Goal: Task Accomplishment & Management: Manage account settings

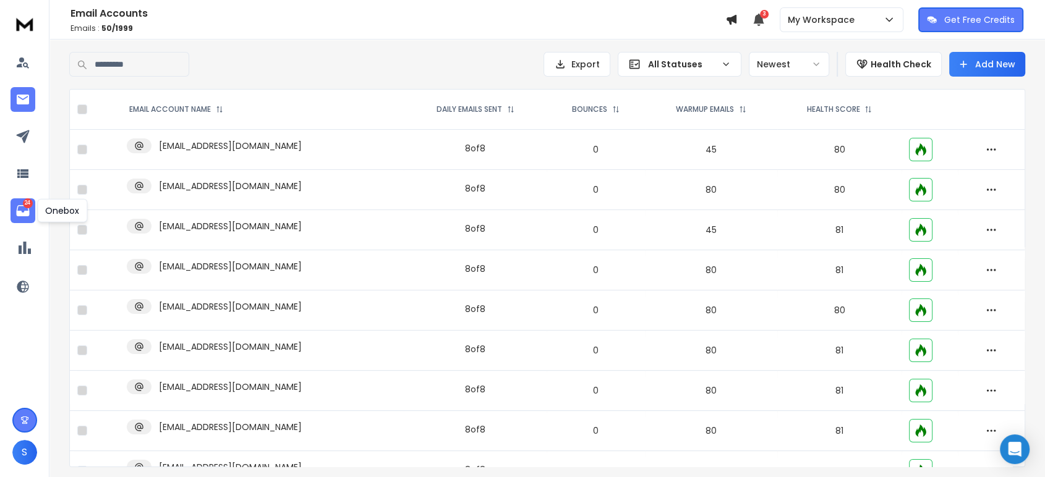
click at [27, 212] on icon at bounding box center [22, 210] width 13 height 11
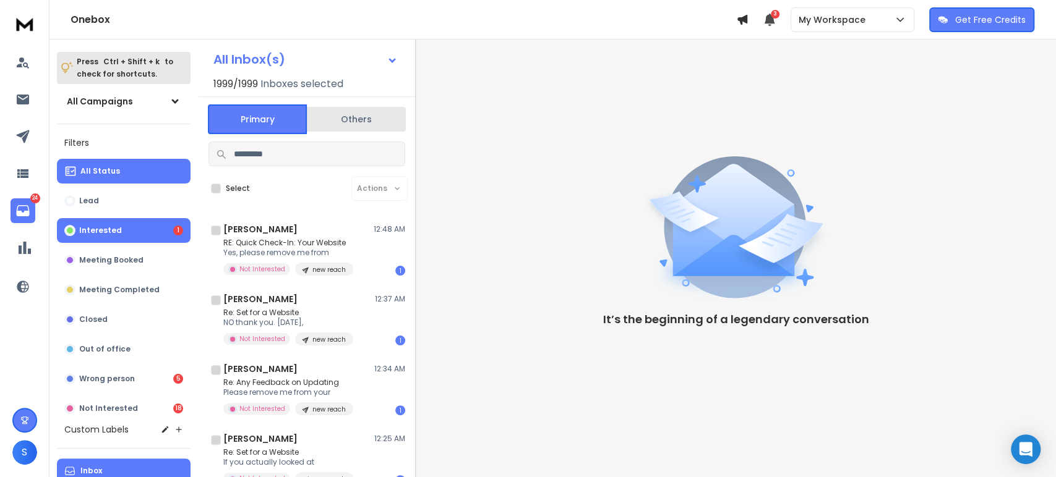
click at [120, 230] on button "Interested 1" at bounding box center [124, 230] width 134 height 25
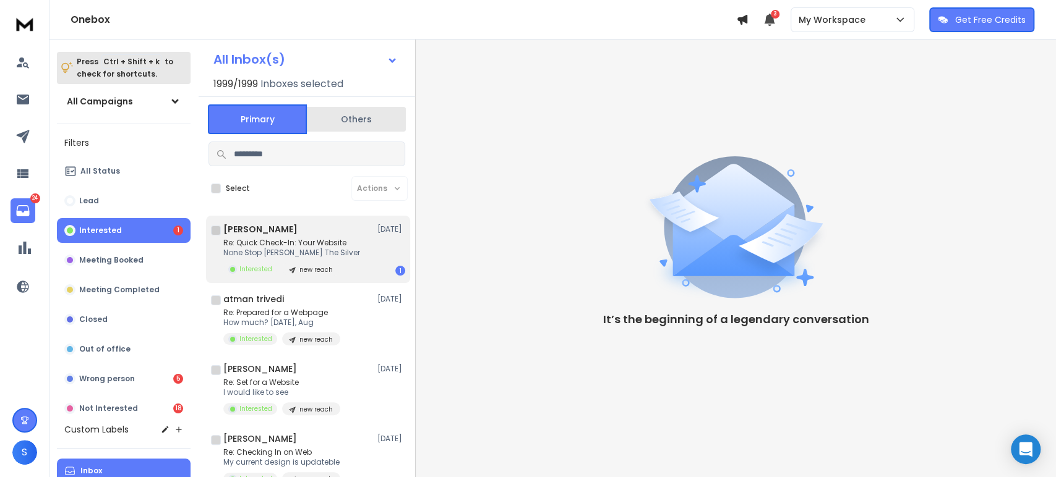
click at [339, 233] on div "[PERSON_NAME] [DATE]" at bounding box center [314, 229] width 182 height 12
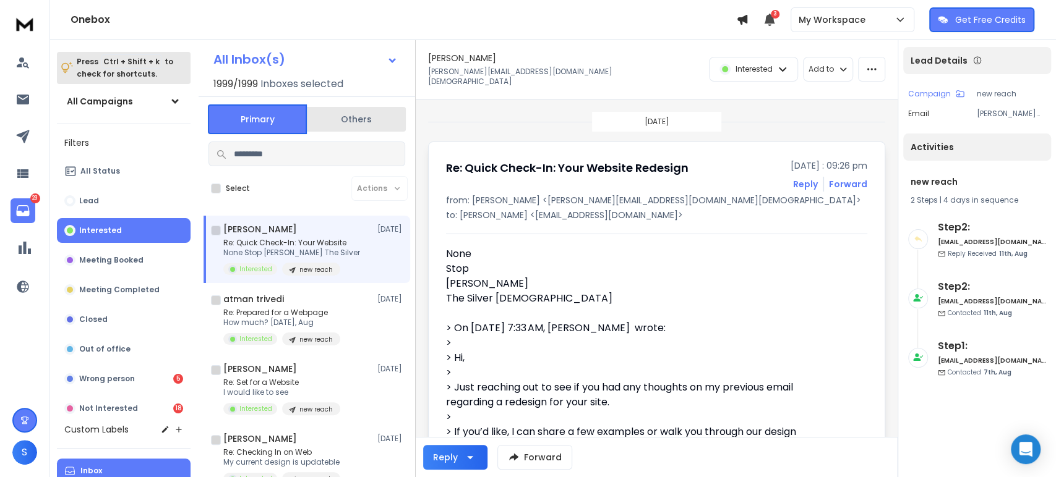
click at [784, 64] on icon at bounding box center [782, 69] width 10 height 10
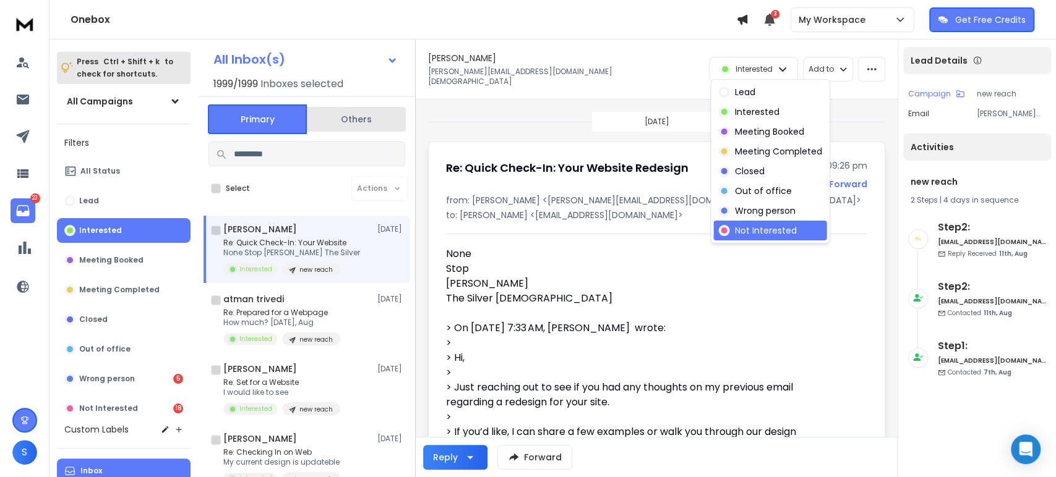
click at [771, 226] on p "Not Interested" at bounding box center [765, 230] width 62 height 12
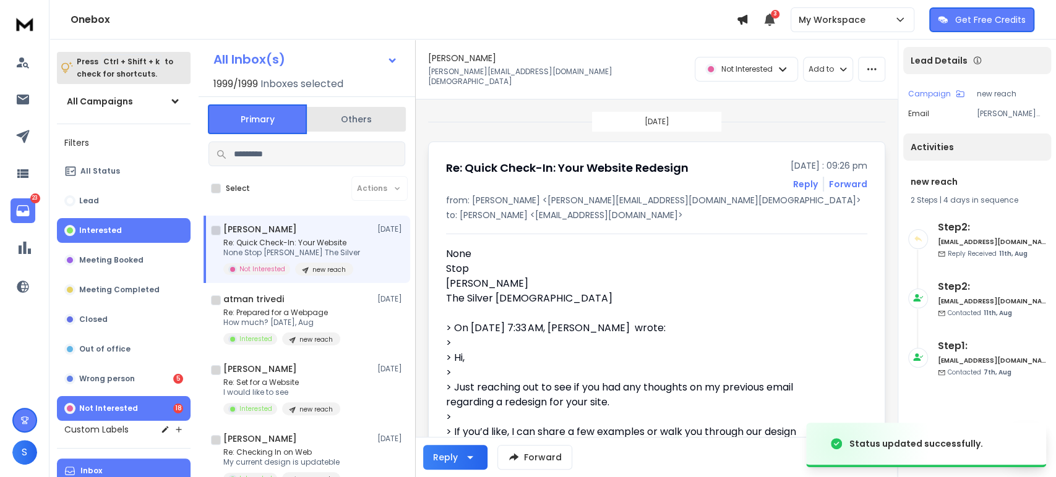
click at [98, 412] on p "Not Interested" at bounding box center [108, 409] width 59 height 10
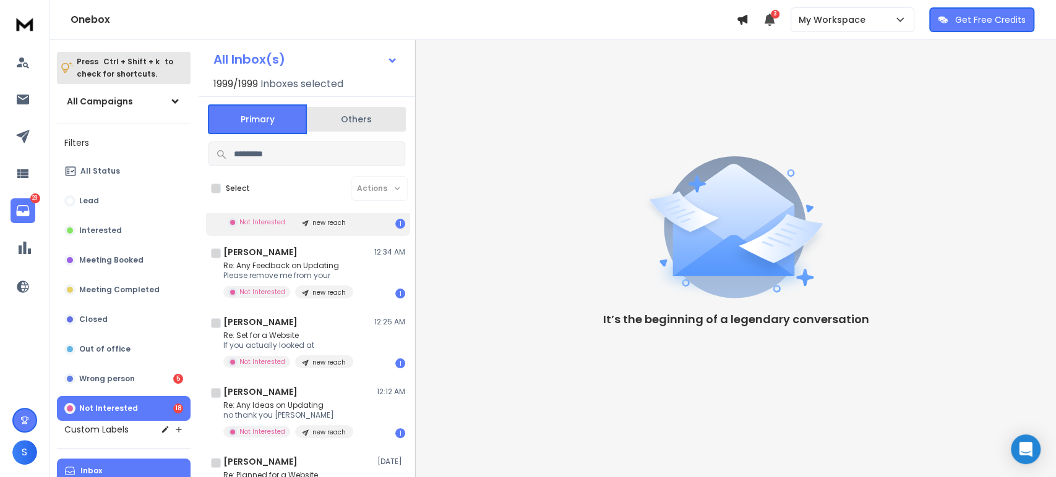
scroll to position [137, 0]
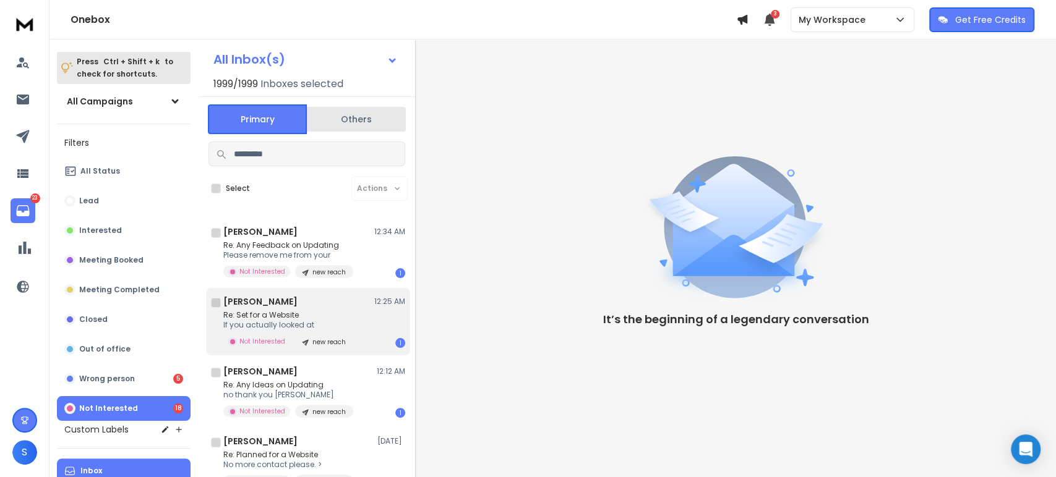
click at [332, 302] on div "[PERSON_NAME] 12:25 AM" at bounding box center [314, 302] width 182 height 12
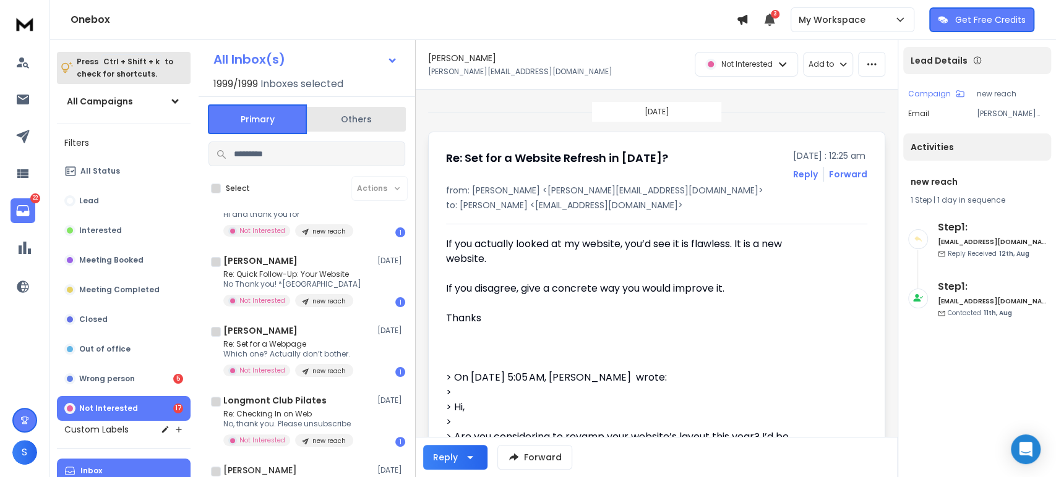
scroll to position [480, 0]
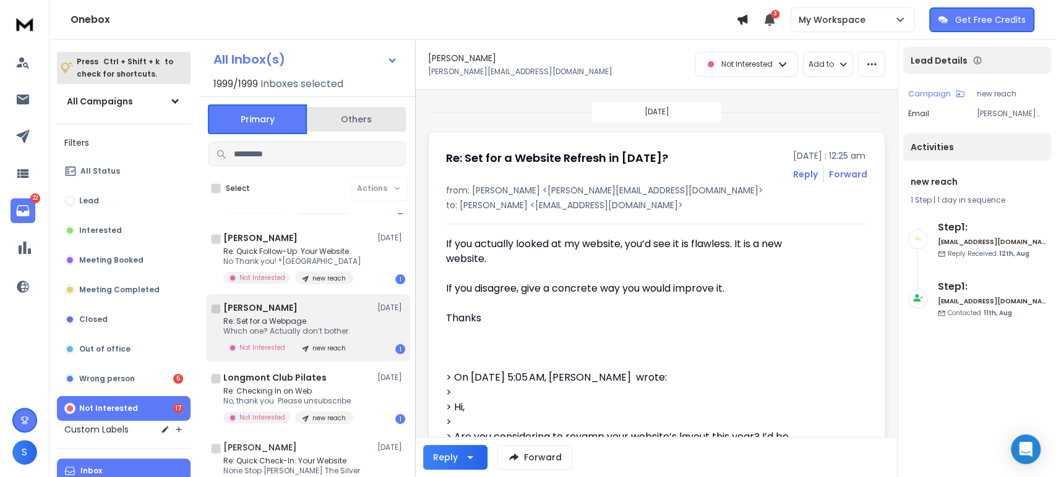
click at [367, 329] on div "Re: Set for a Webpage Which one? Actually don’t bother. Not Interested new reac…" at bounding box center [314, 336] width 182 height 38
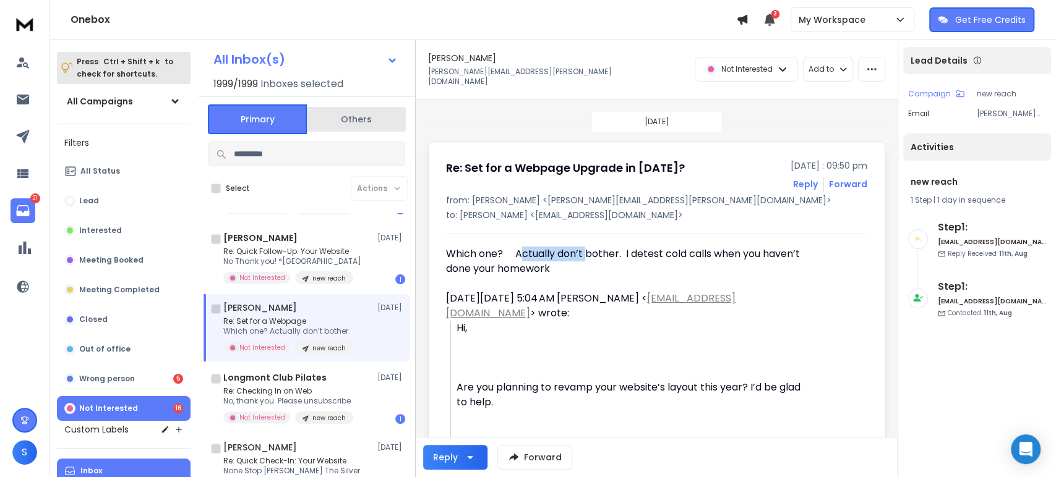
drag, startPoint x: 521, startPoint y: 242, endPoint x: 587, endPoint y: 236, distance: 66.5
click at [587, 247] on div "Which one? Actually don’t bother. I detest cold calls when you haven’t done you…" at bounding box center [626, 262] width 361 height 30
click at [595, 247] on div "Which one? Actually don’t bother. I detest cold calls when you haven’t done you…" at bounding box center [626, 262] width 361 height 30
drag, startPoint x: 520, startPoint y: 248, endPoint x: 595, endPoint y: 244, distance: 74.9
click at [595, 247] on div "Which one? Actually don’t bother. I detest cold calls when you haven’t done you…" at bounding box center [626, 262] width 361 height 30
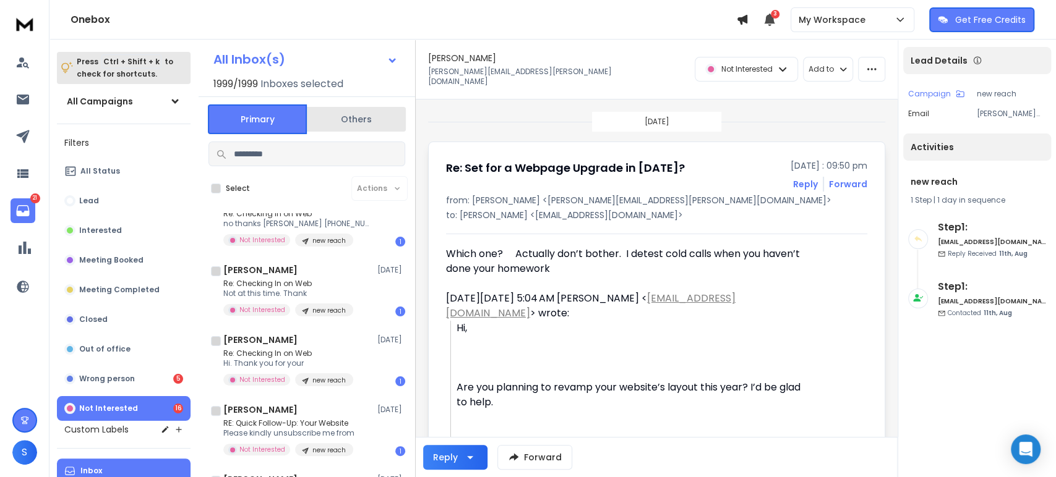
scroll to position [1030, 0]
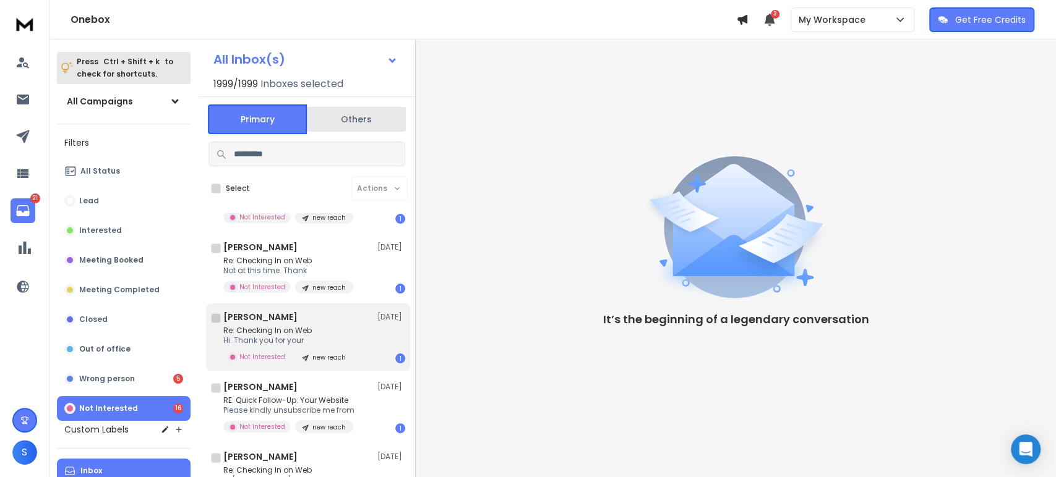
click at [336, 312] on div "[PERSON_NAME] [DATE]" at bounding box center [314, 317] width 182 height 12
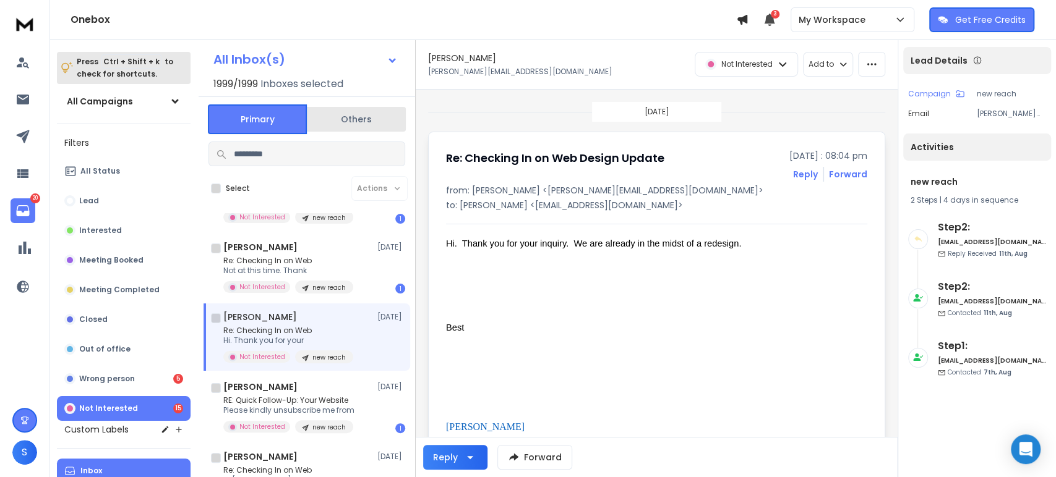
scroll to position [1056, 0]
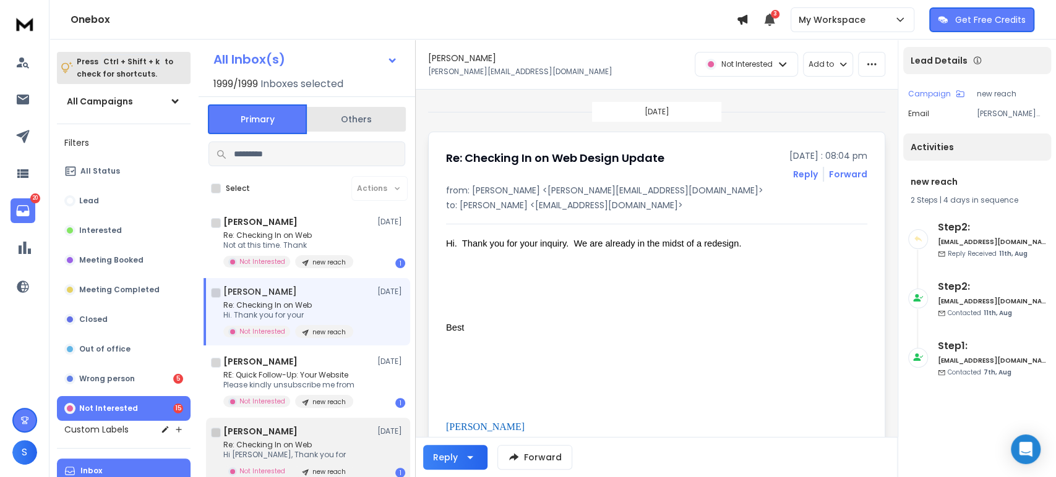
click at [356, 446] on div "Re: Checking In on Web Hi [PERSON_NAME], Thank you for Not Interested new reach…" at bounding box center [314, 459] width 182 height 38
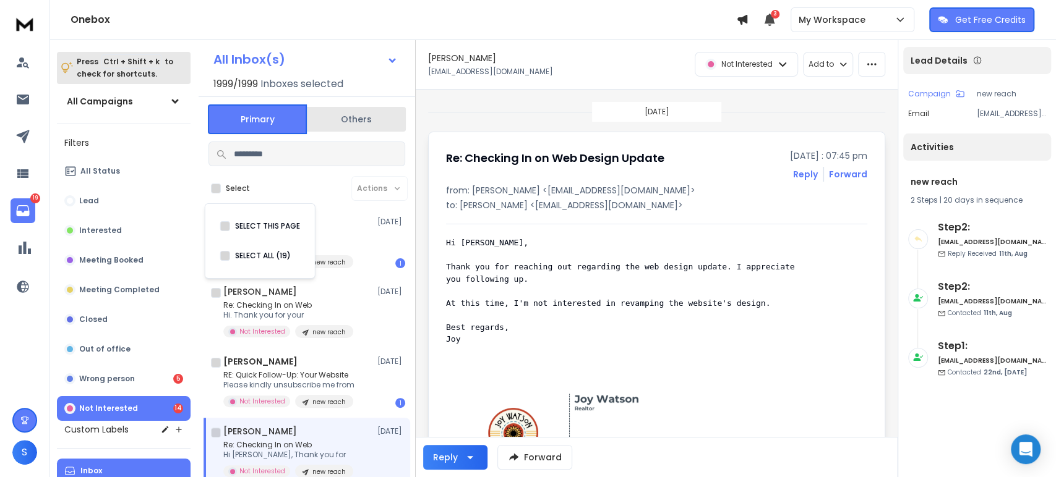
click at [224, 255] on button "SELECT THIS PAGE" at bounding box center [225, 256] width 10 height 10
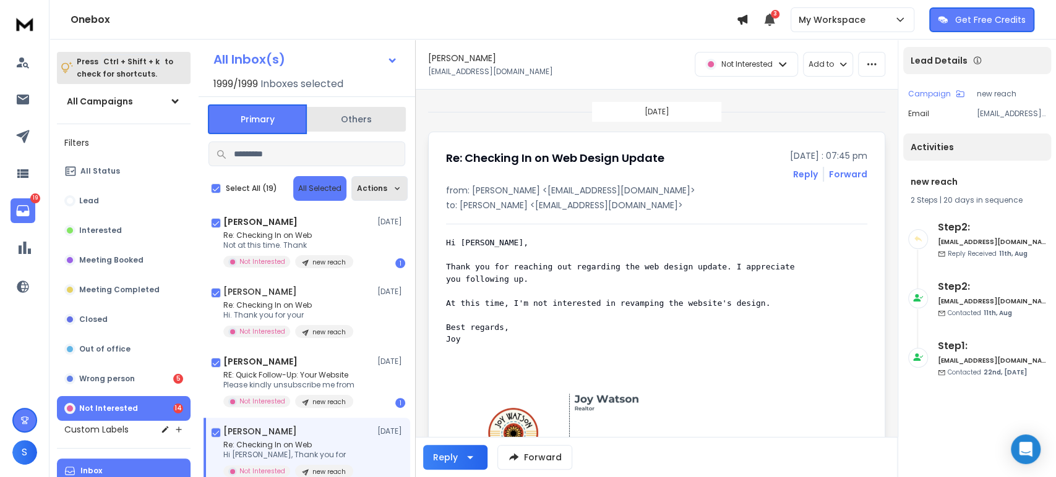
click at [388, 190] on button "Actions" at bounding box center [379, 188] width 56 height 25
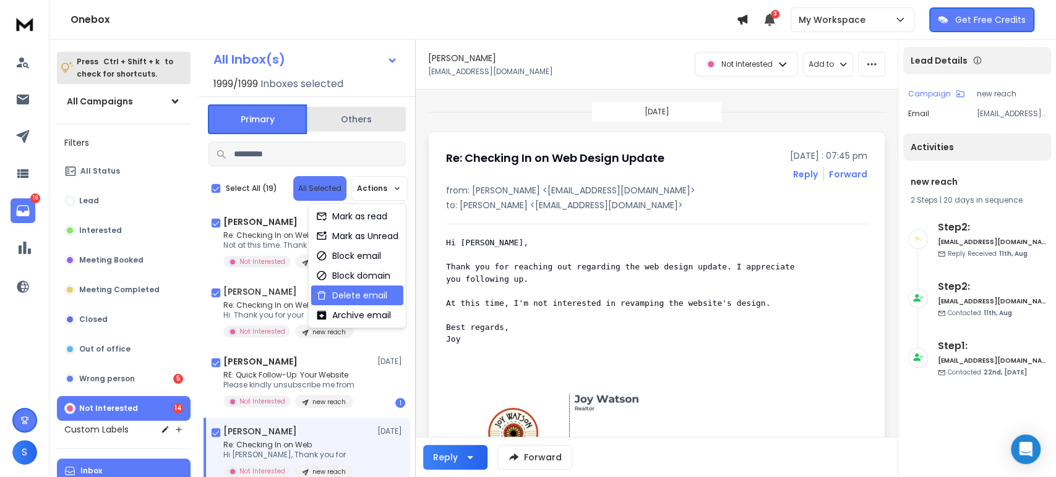
click at [382, 294] on div "Delete email" at bounding box center [351, 295] width 71 height 12
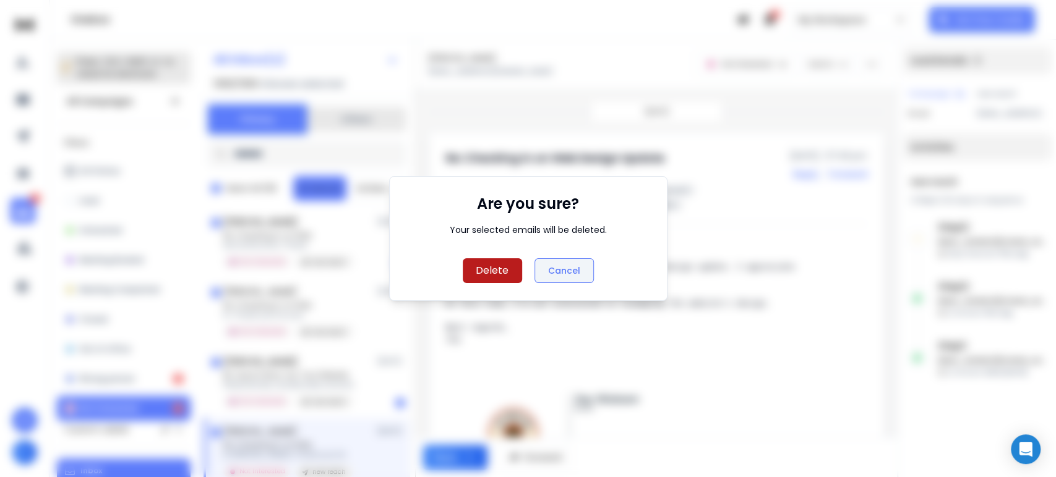
click at [490, 276] on button "Delete" at bounding box center [492, 270] width 59 height 25
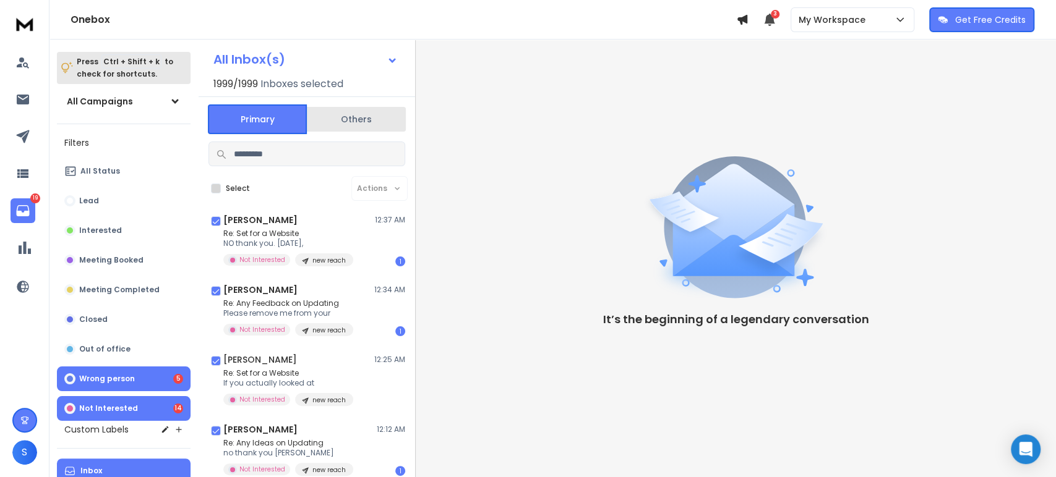
click at [149, 369] on button "Wrong person 5" at bounding box center [124, 379] width 134 height 25
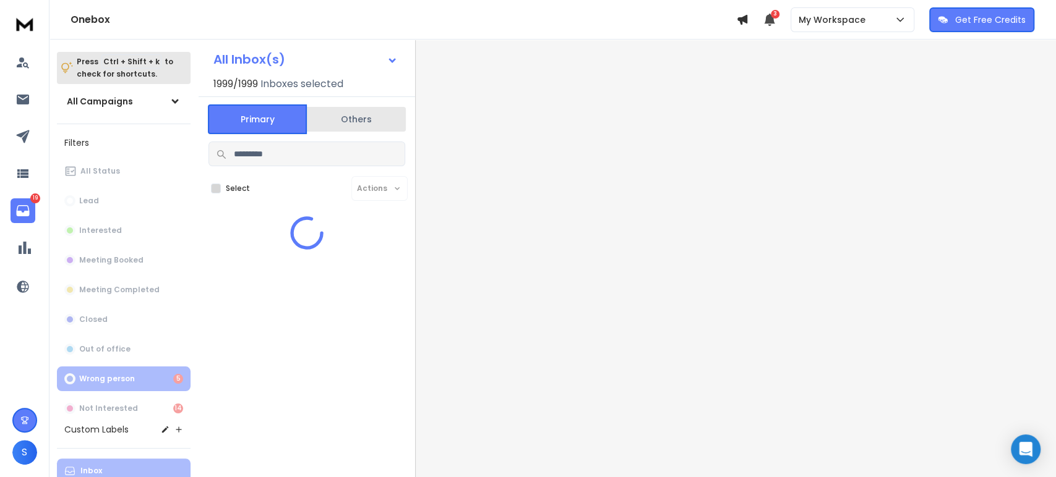
scroll to position [0, 0]
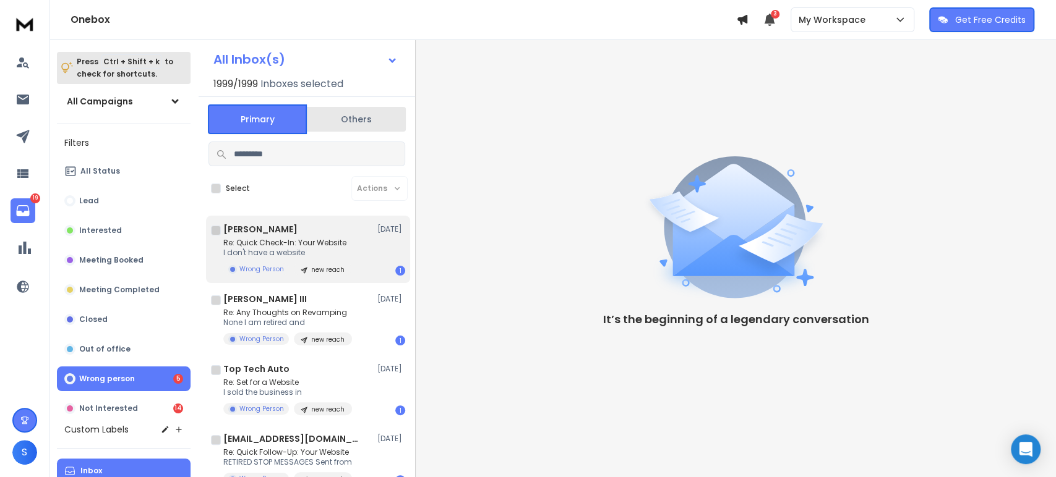
click at [310, 251] on p "I don't have a website" at bounding box center [287, 253] width 129 height 10
click at [272, 236] on div "[PERSON_NAME] [DATE] Re: Quick Check-In: Your Website I don't have a website Wr…" at bounding box center [314, 249] width 182 height 53
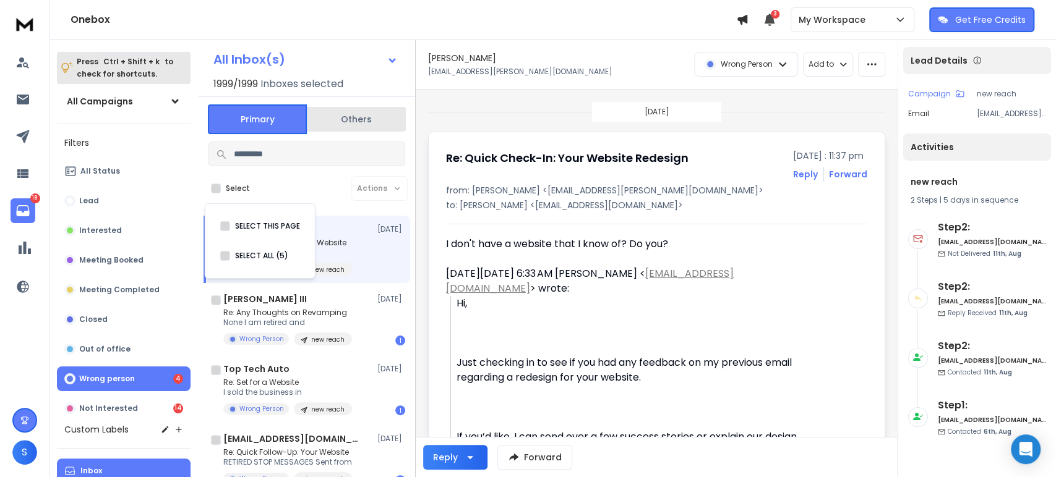
click at [213, 189] on button "SELECT THIS PAGE" at bounding box center [216, 189] width 10 height 10
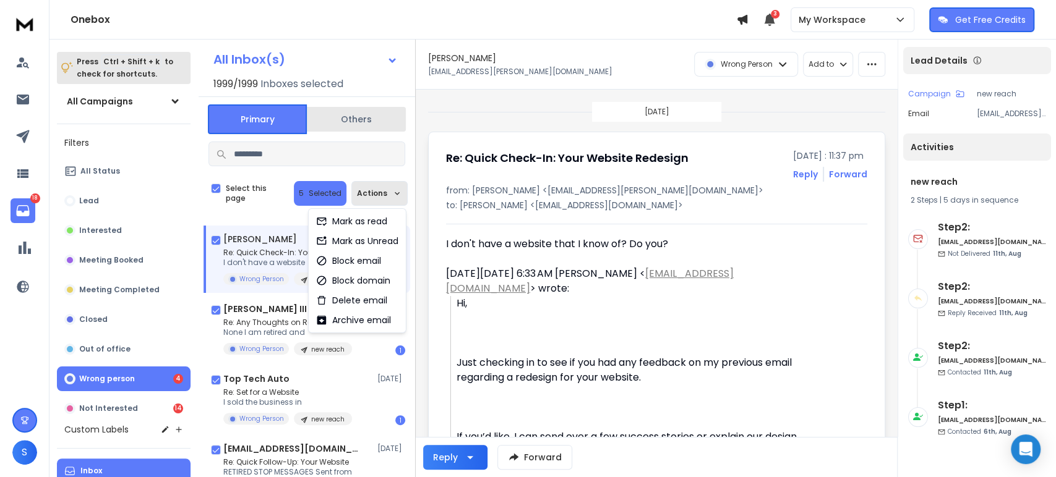
click at [380, 196] on p "Actions" at bounding box center [372, 194] width 30 height 10
click at [355, 291] on div "Delete email" at bounding box center [357, 301] width 92 height 20
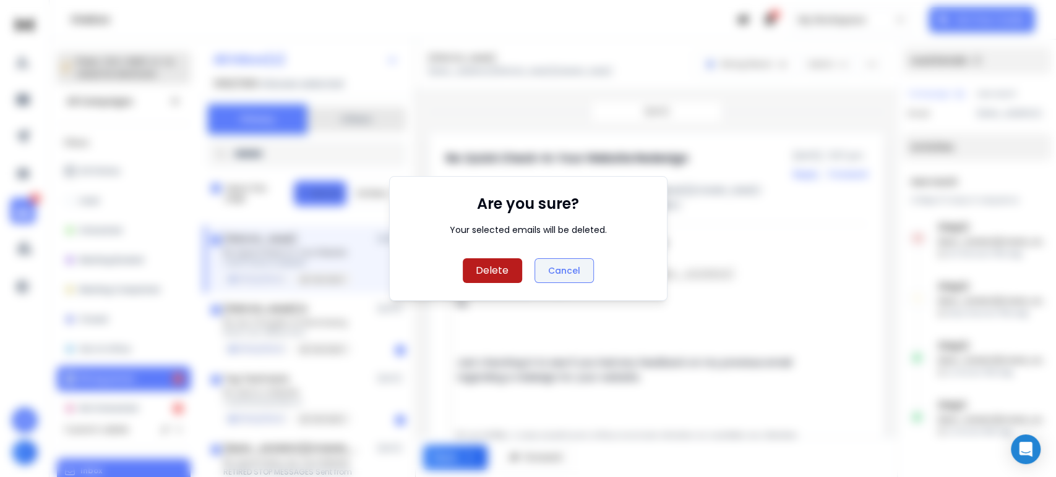
click at [496, 267] on button "Delete" at bounding box center [492, 270] width 59 height 25
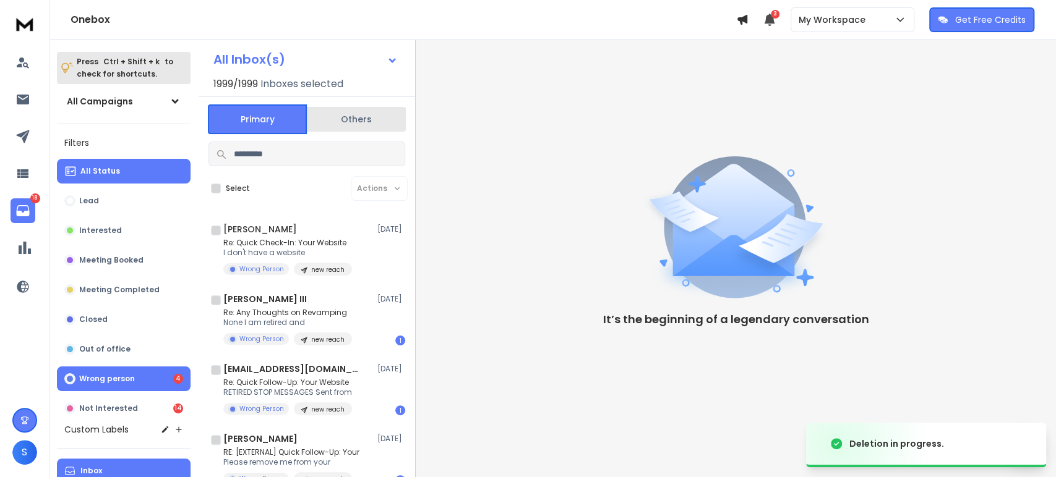
click at [132, 168] on button "All Status" at bounding box center [124, 171] width 134 height 25
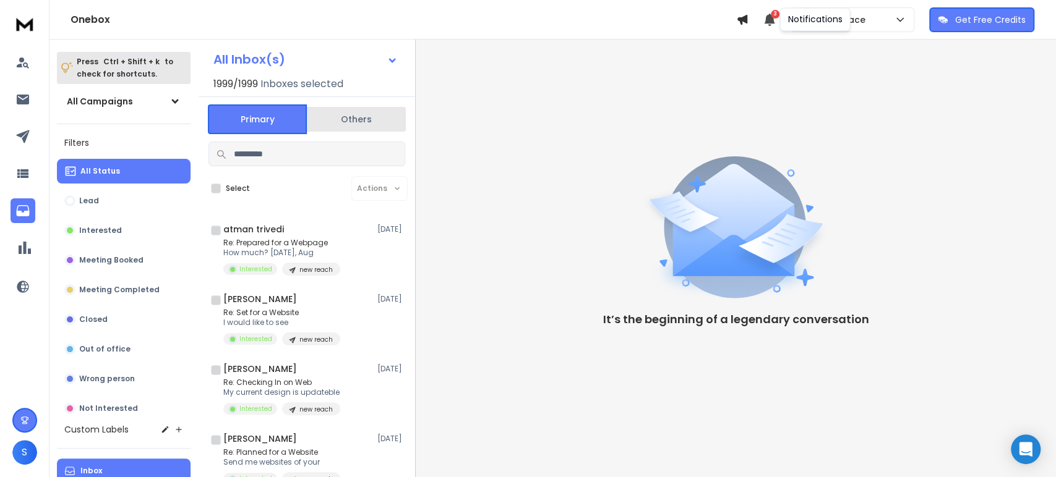
click at [767, 17] on icon at bounding box center [769, 19] width 11 height 12
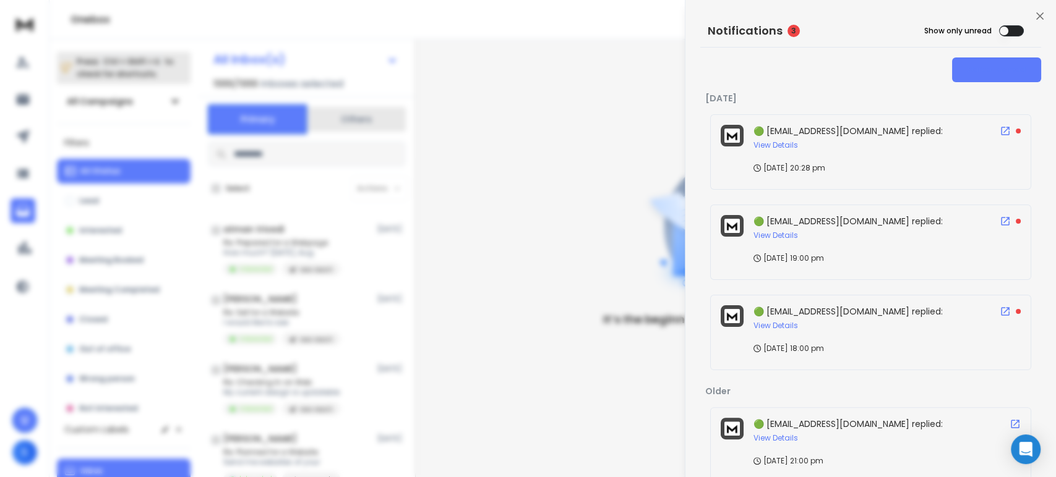
click at [967, 66] on span "Mark all as read" at bounding box center [996, 70] width 58 height 10
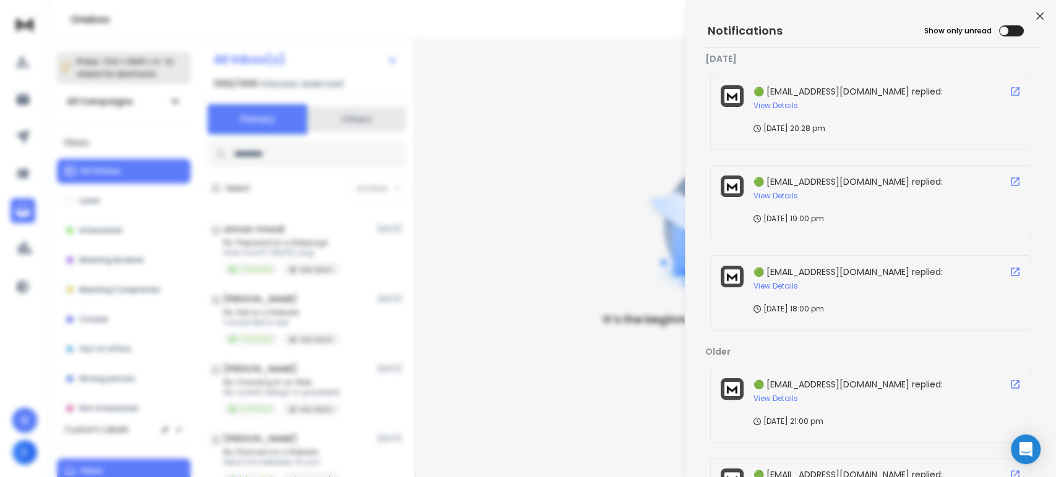
click at [1039, 14] on icon "button" at bounding box center [1039, 16] width 12 height 12
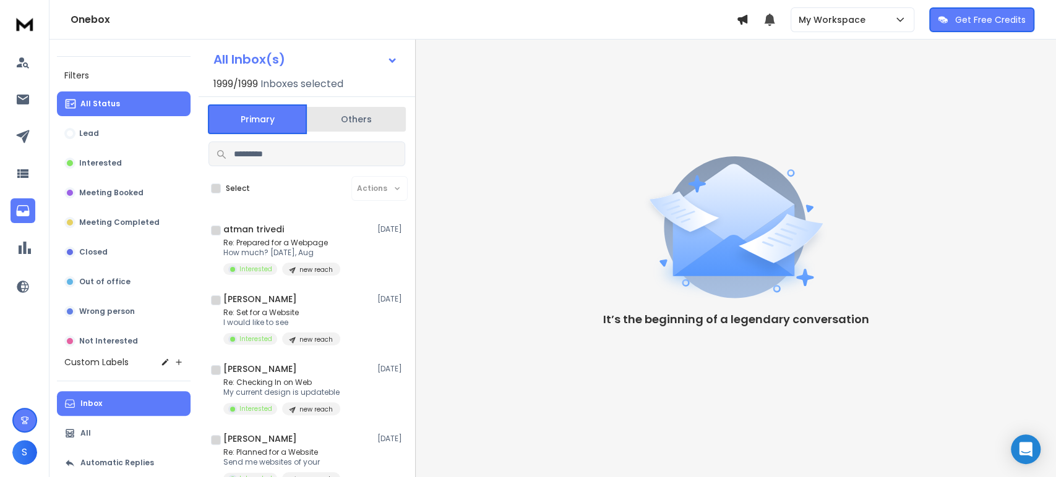
scroll to position [137, 0]
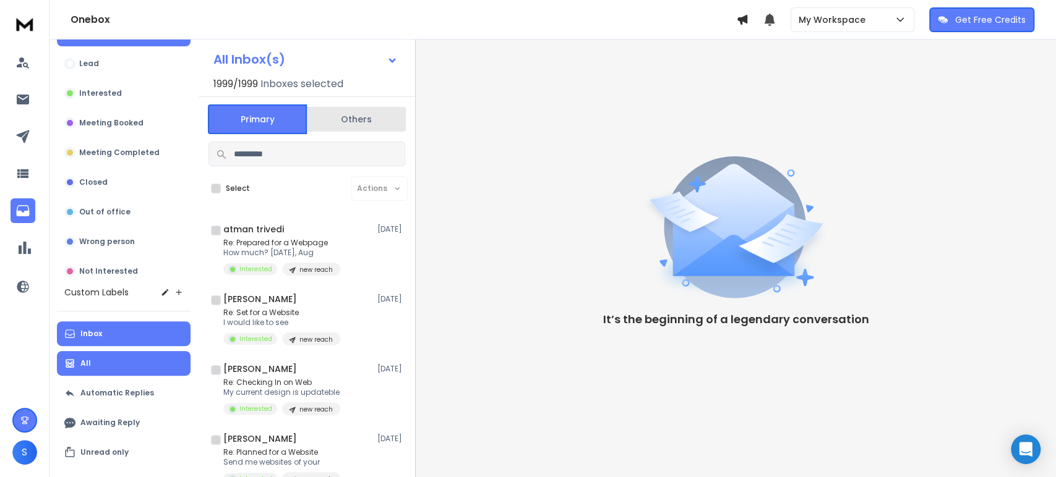
click at [134, 371] on button "All" at bounding box center [124, 363] width 134 height 25
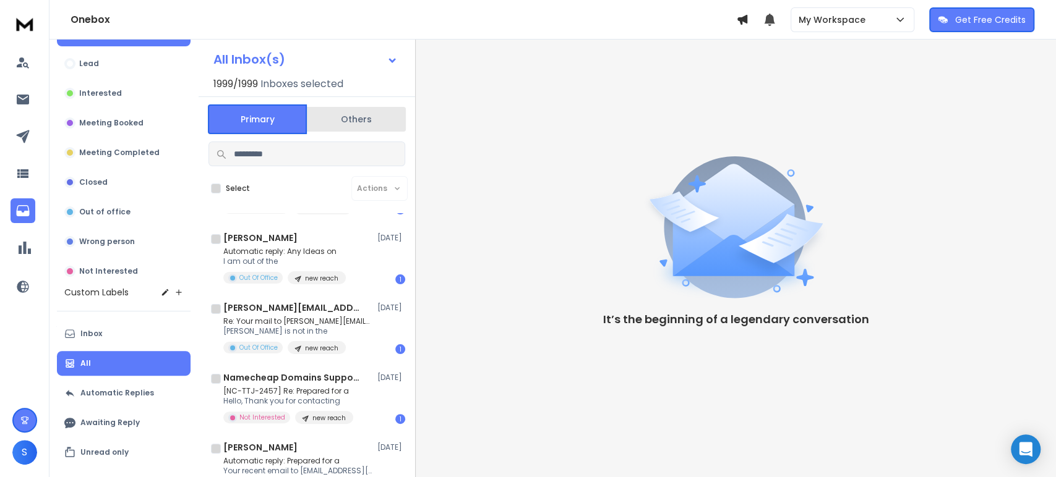
scroll to position [824, 0]
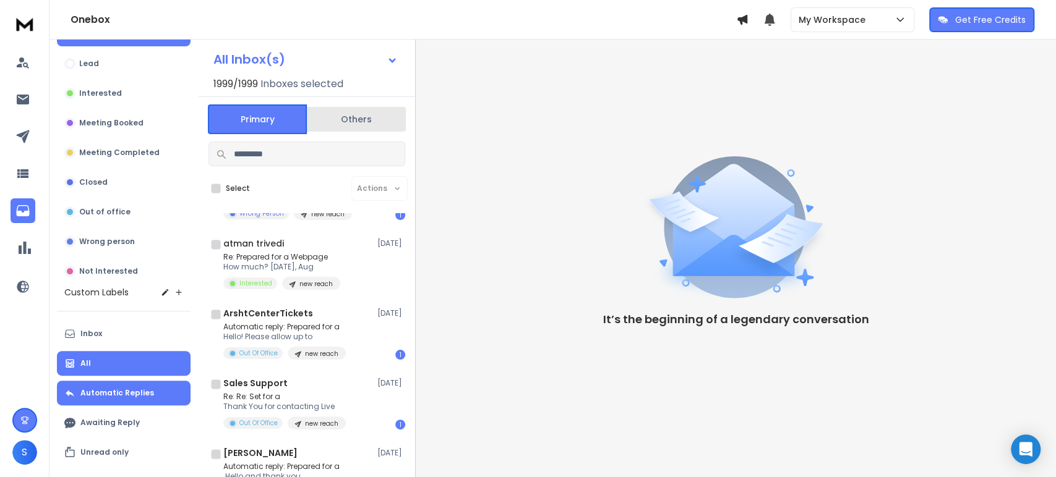
click at [134, 395] on p "Automatic Replies" at bounding box center [117, 393] width 74 height 10
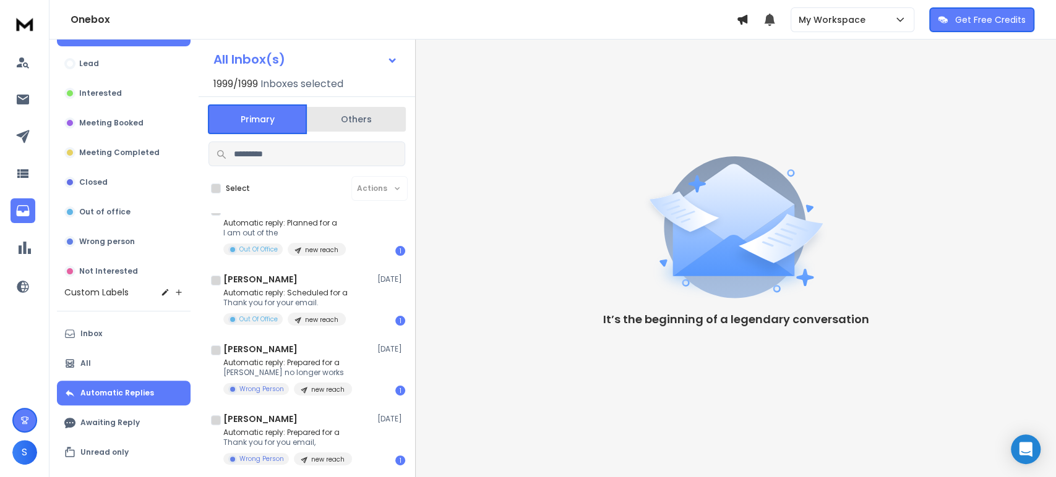
scroll to position [3224, 0]
click at [223, 253] on button "SELECT THIS PAGE" at bounding box center [225, 256] width 10 height 10
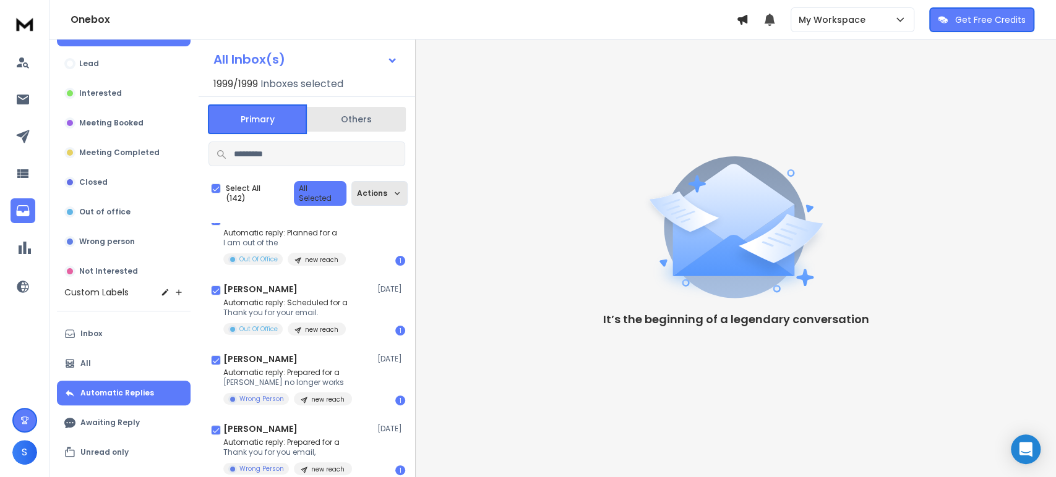
click at [376, 189] on p "Actions" at bounding box center [372, 194] width 30 height 10
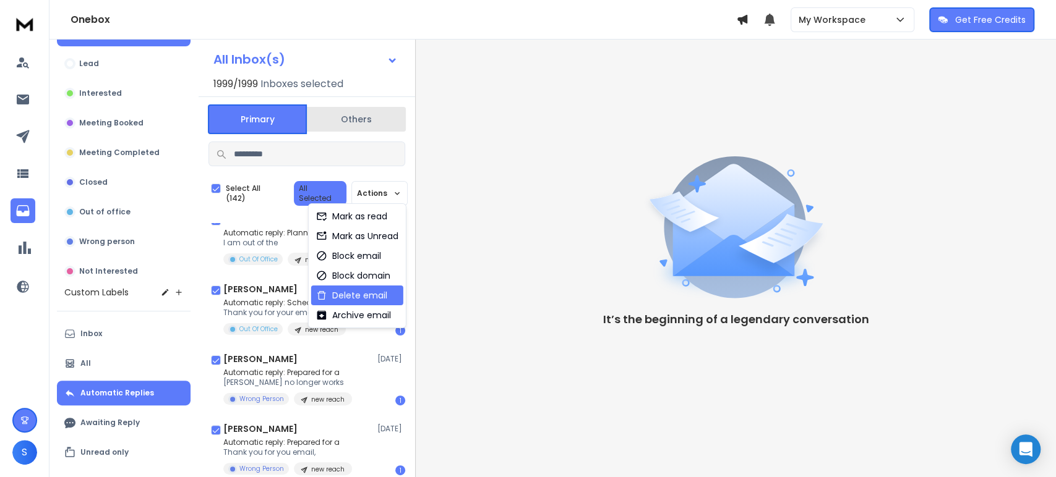
click at [358, 288] on div "Delete email" at bounding box center [357, 296] width 92 height 20
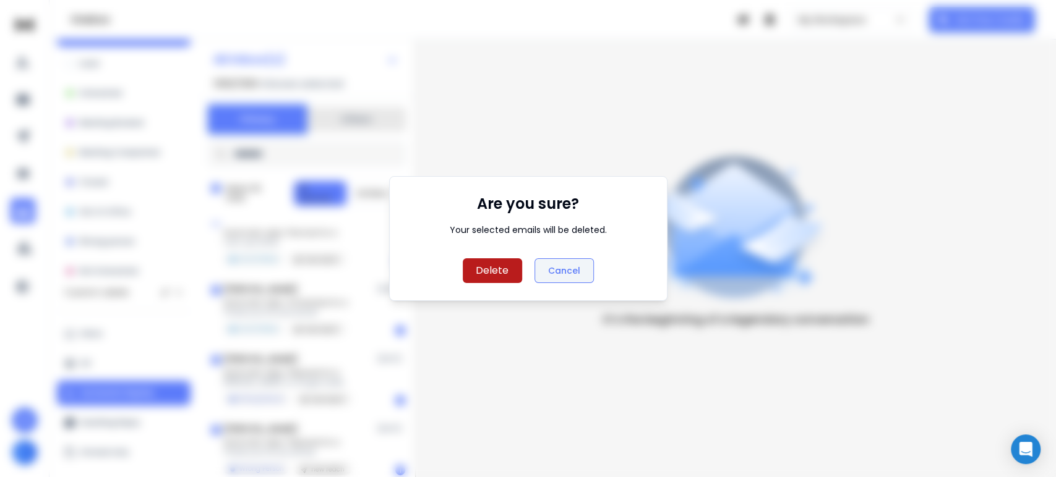
click at [479, 271] on button "Delete" at bounding box center [492, 270] width 59 height 25
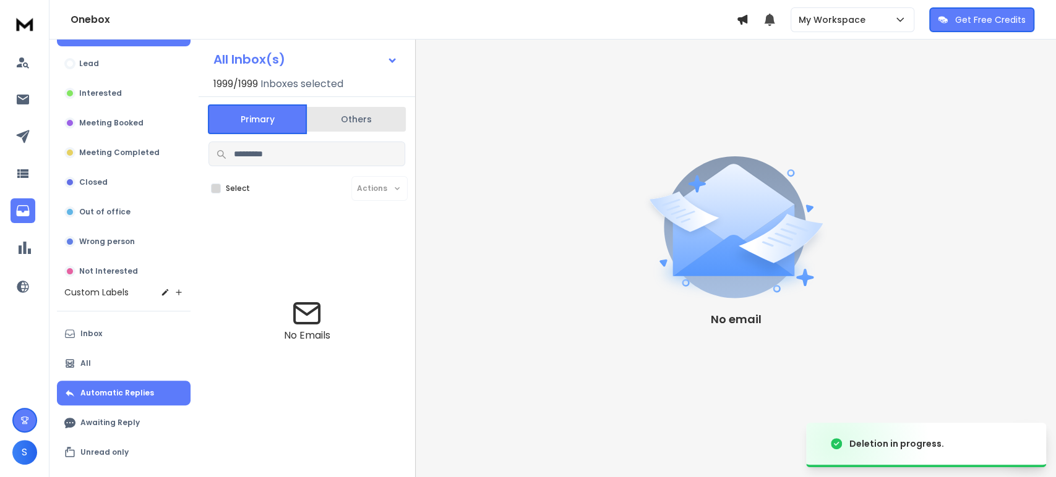
scroll to position [94, 0]
click at [113, 424] on p "Awaiting Reply" at bounding box center [109, 423] width 59 height 10
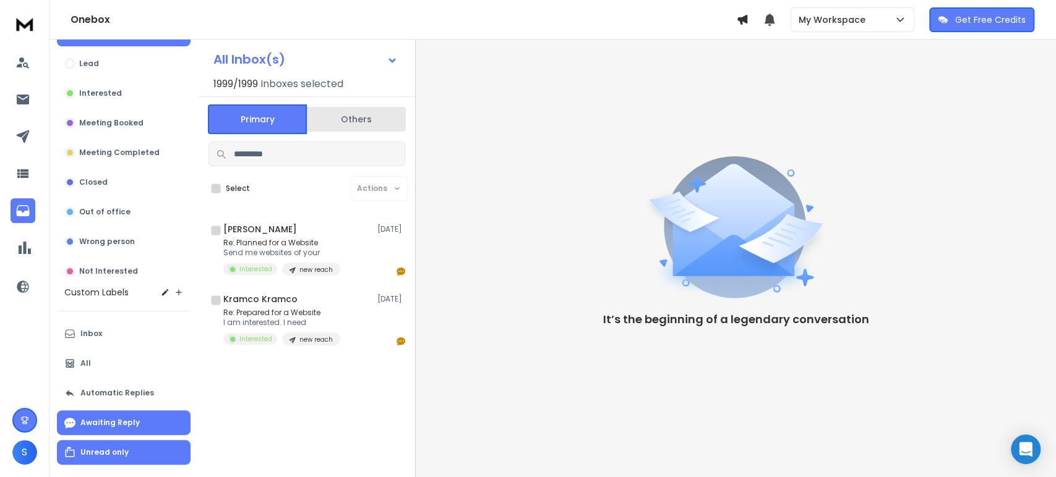
click at [130, 452] on button "Unread only" at bounding box center [124, 452] width 134 height 25
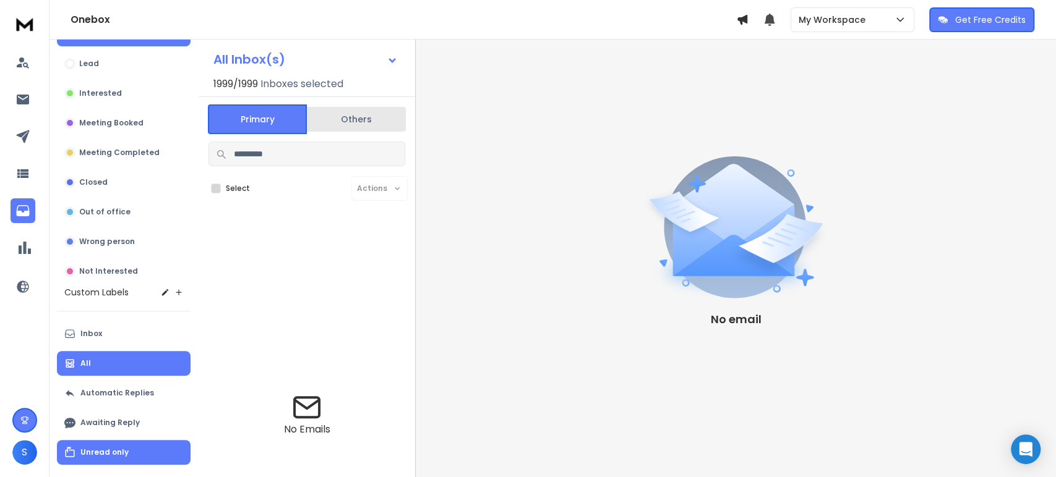
click at [147, 370] on button "All" at bounding box center [124, 363] width 134 height 25
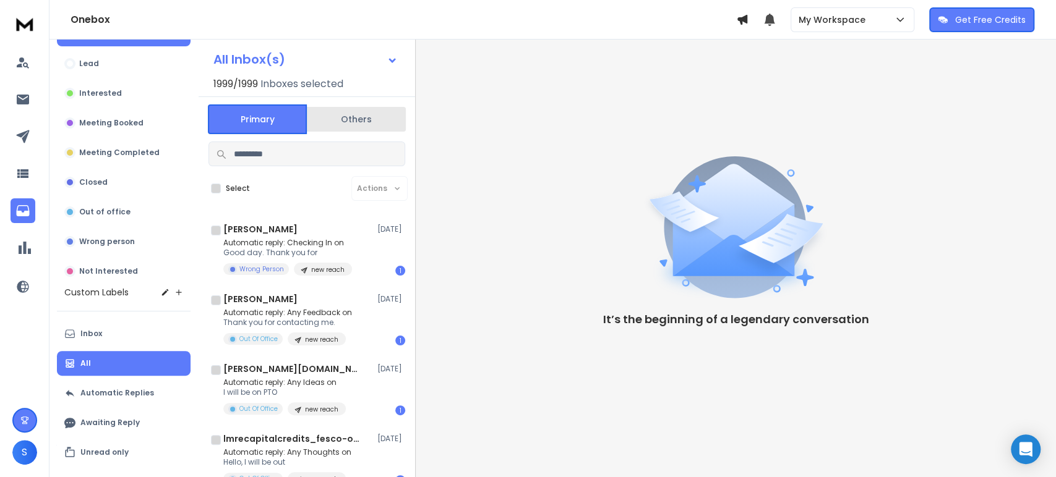
click at [142, 335] on button "Inbox" at bounding box center [124, 334] width 134 height 25
